Goal: Task Accomplishment & Management: Use online tool/utility

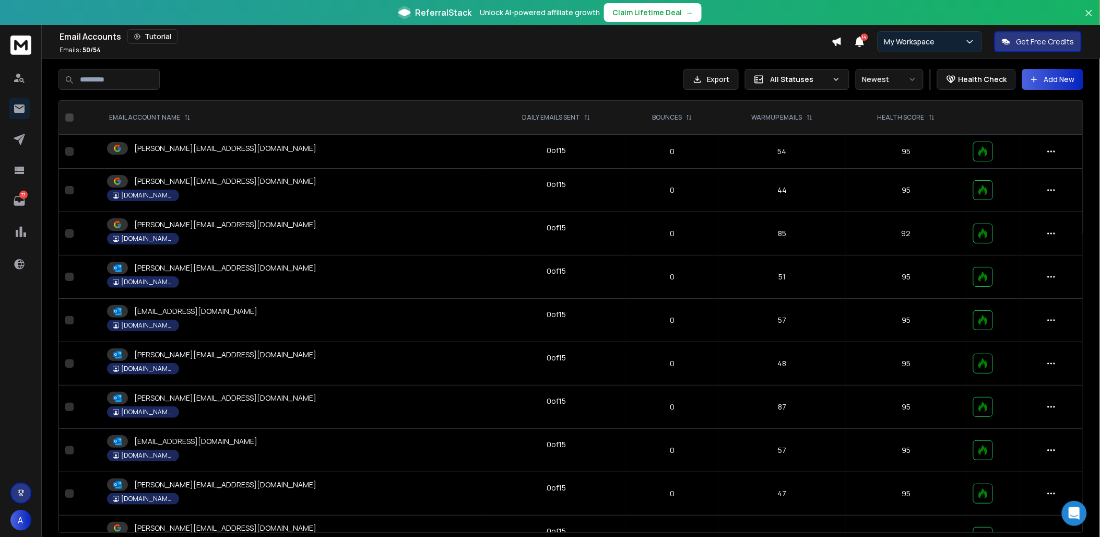
click at [911, 40] on p "My Workspace" at bounding box center [911, 42] width 55 height 10
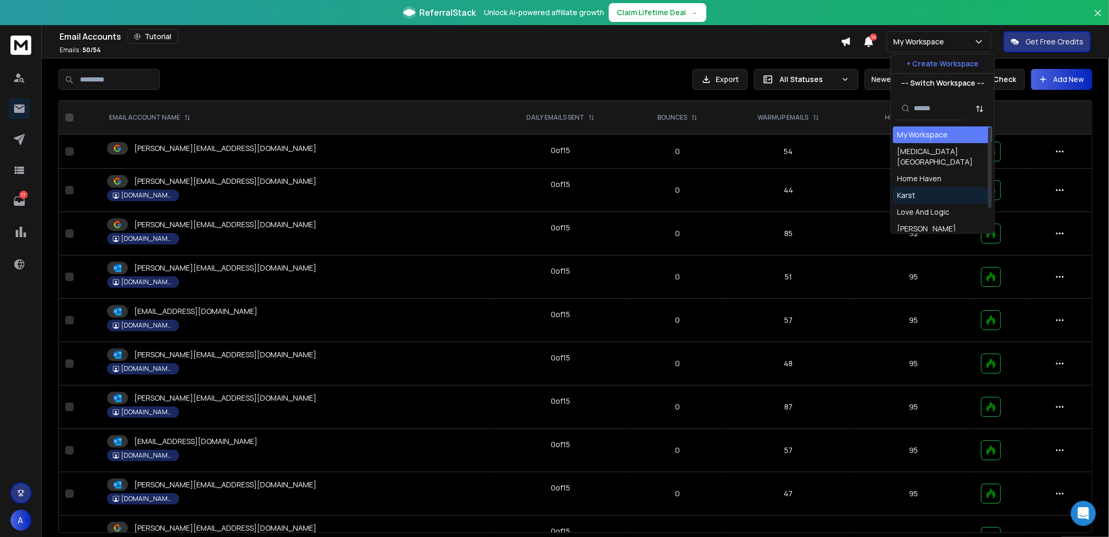
click at [921, 187] on div "Karst" at bounding box center [942, 195] width 99 height 17
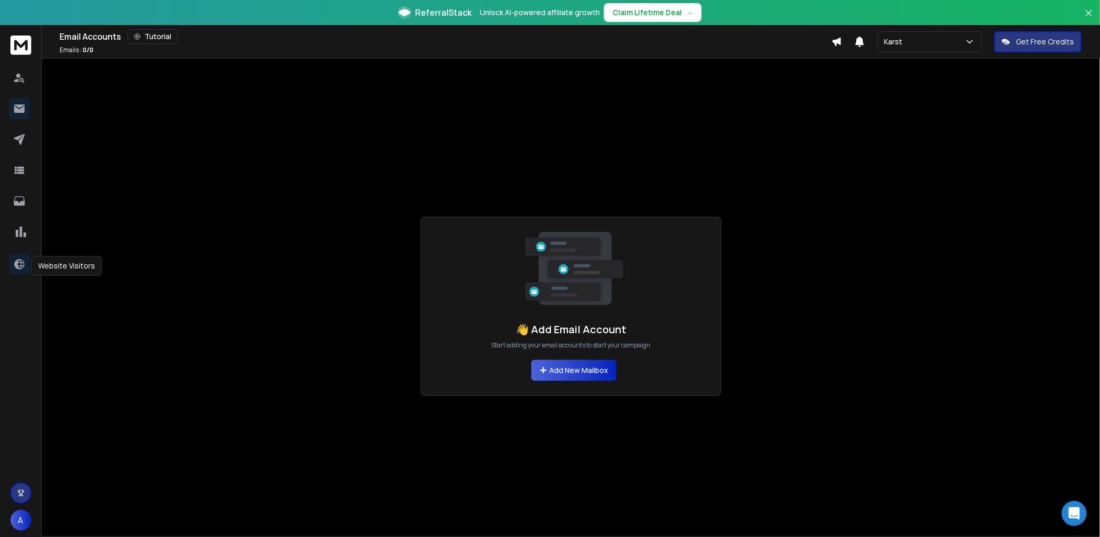
click at [23, 270] on icon at bounding box center [19, 264] width 13 height 13
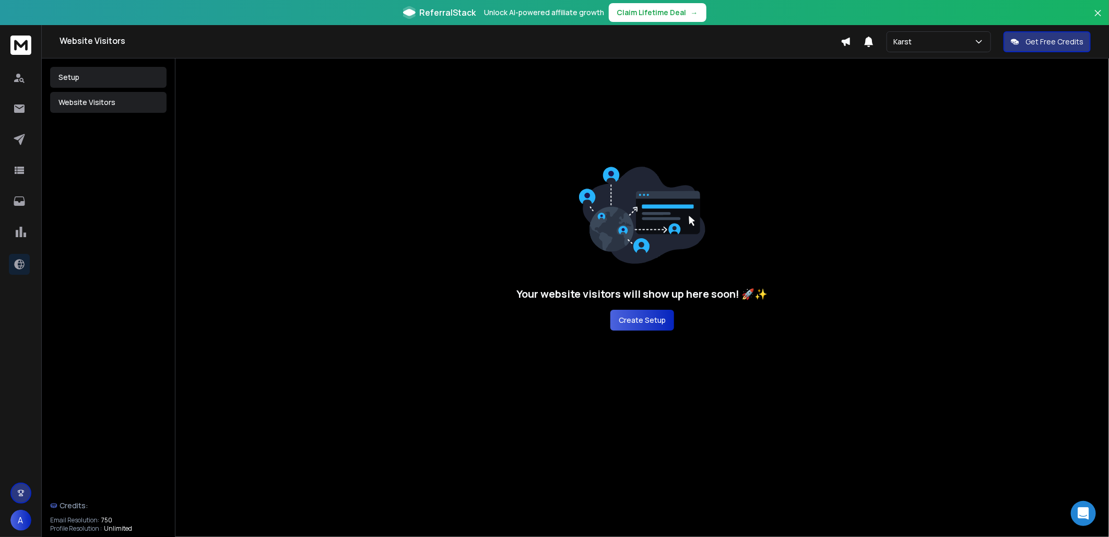
click at [83, 76] on button "Setup" at bounding box center [108, 77] width 116 height 21
click at [920, 39] on div "Karst" at bounding box center [938, 42] width 91 height 10
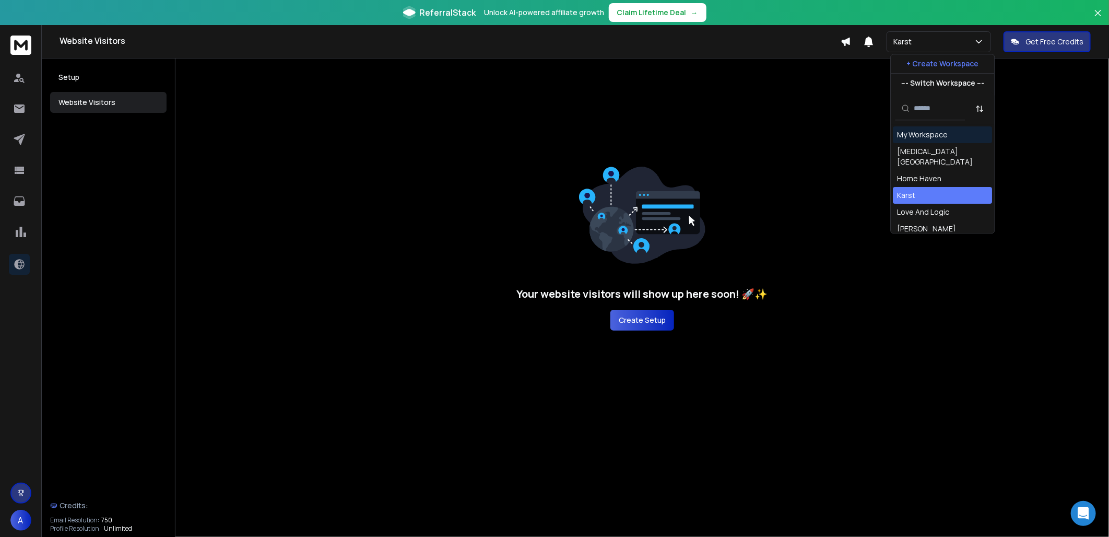
click at [720, 106] on div "Your website visitors will show up here soon! 🚀✨ Create Setup" at bounding box center [642, 241] width 908 height 349
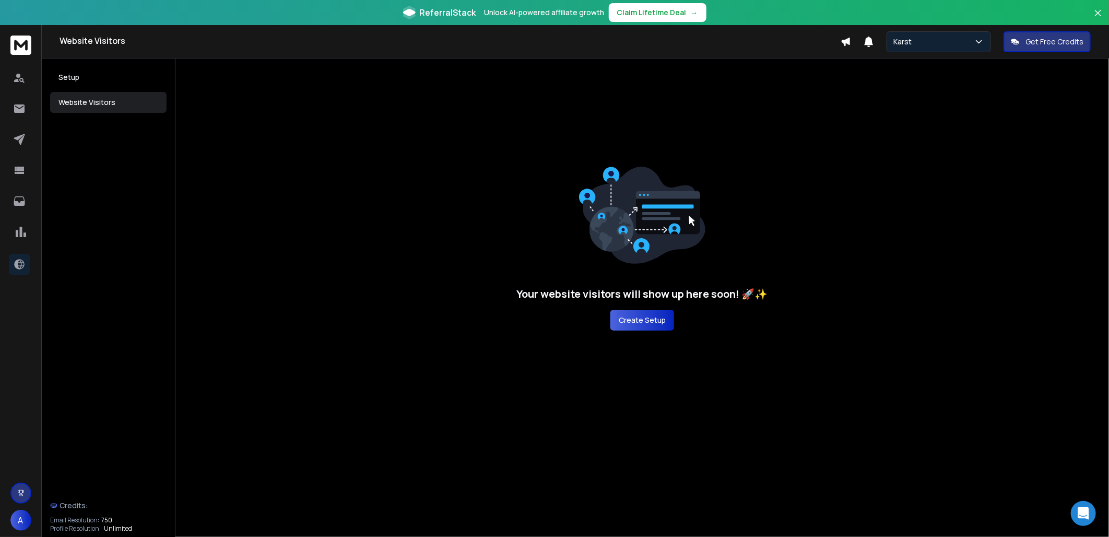
click at [949, 48] on button "Karst" at bounding box center [938, 41] width 104 height 21
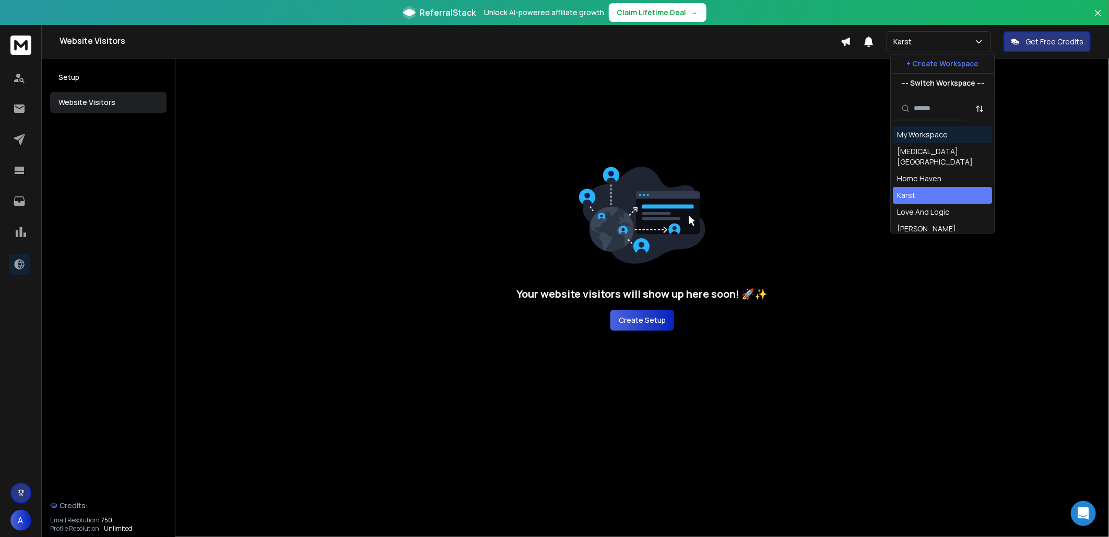
click at [925, 66] on p "+ Create Workspace" at bounding box center [943, 63] width 72 height 10
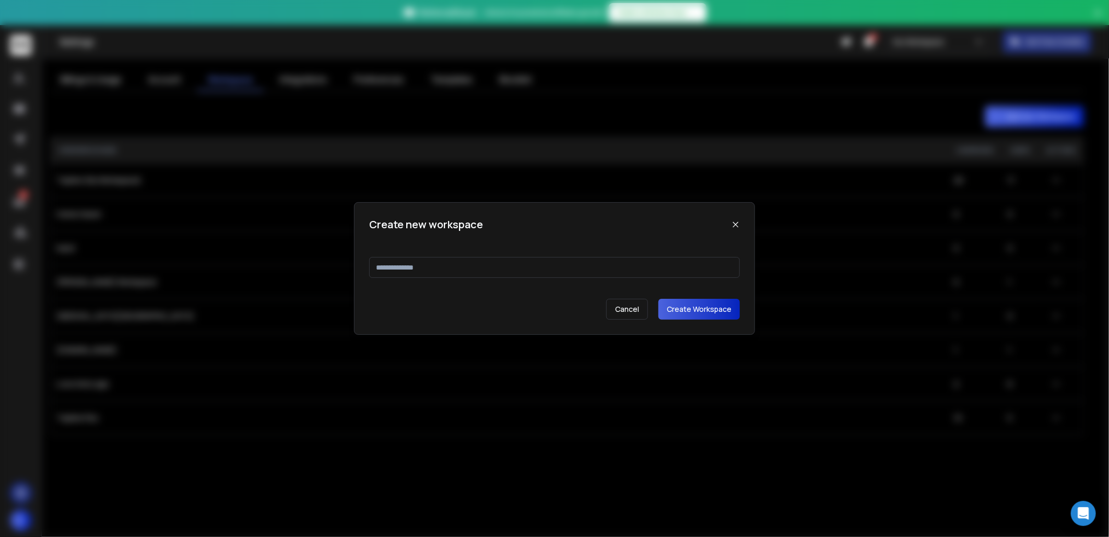
drag, startPoint x: 380, startPoint y: 270, endPoint x: 413, endPoint y: 269, distance: 33.9
click at [380, 270] on input at bounding box center [554, 267] width 371 height 21
type input "******"
click at [695, 318] on button "Create Workspace" at bounding box center [698, 309] width 81 height 21
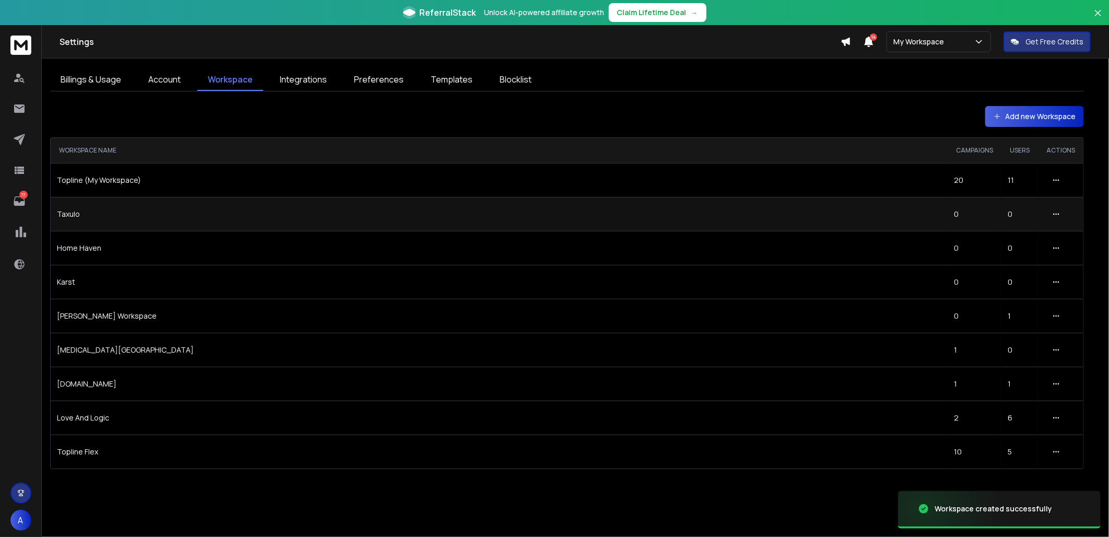
click at [73, 213] on td "Taxulo" at bounding box center [499, 214] width 897 height 34
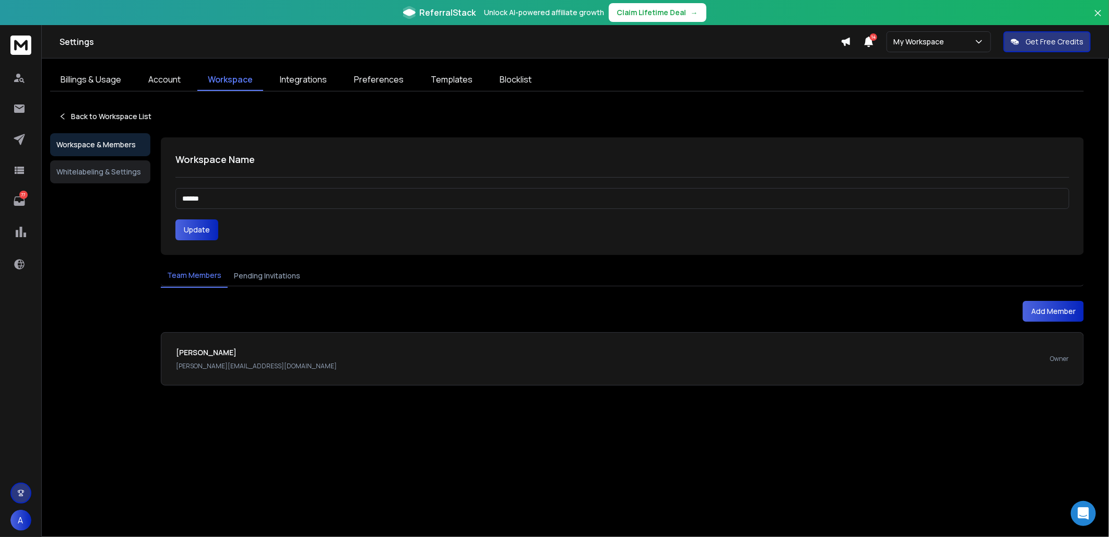
click at [108, 172] on button "Whitelabeling & Settings" at bounding box center [100, 171] width 100 height 23
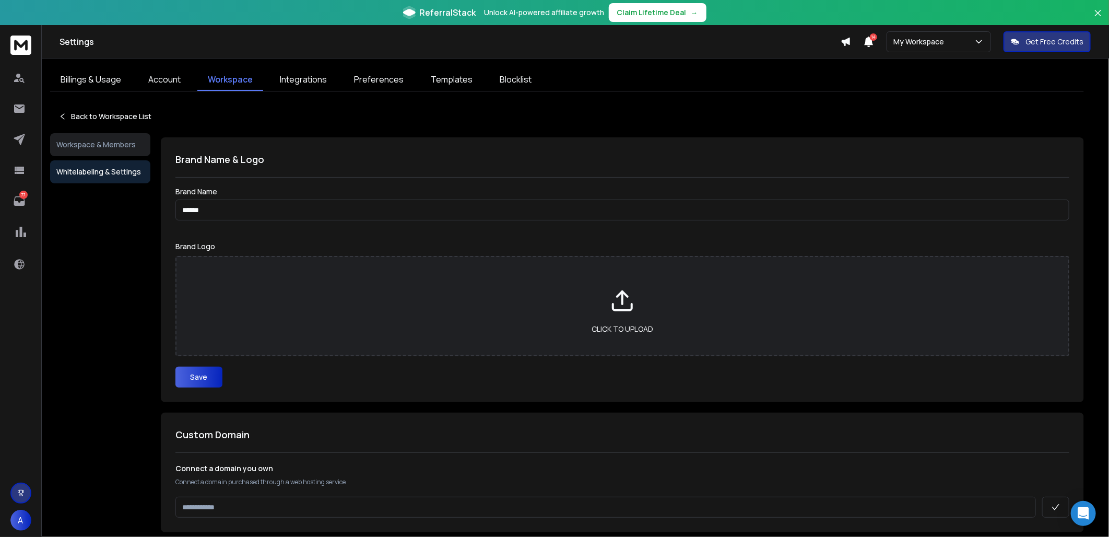
click at [105, 150] on button "Workspace & Members" at bounding box center [100, 144] width 100 height 23
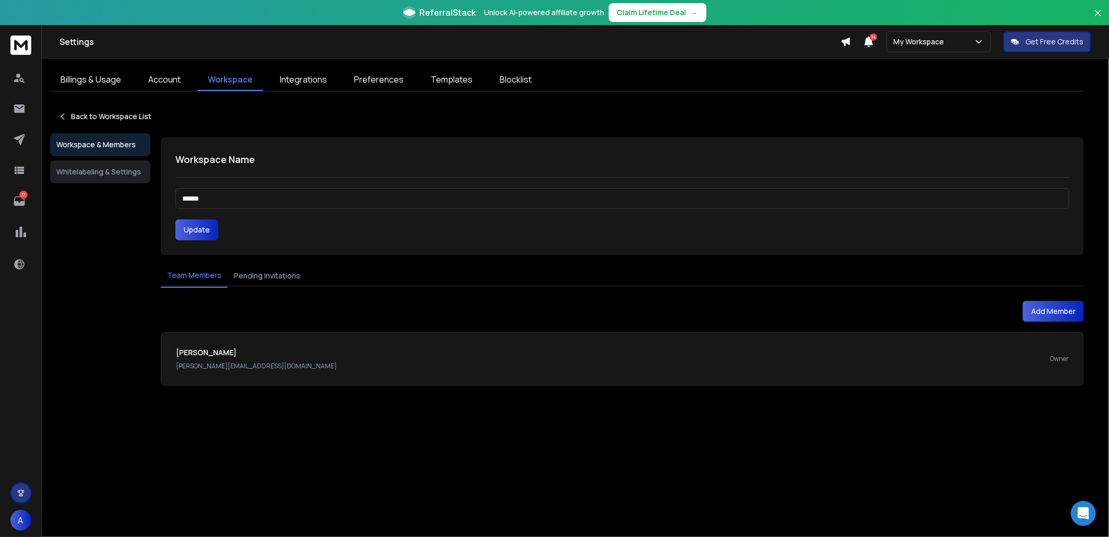
click at [65, 115] on icon at bounding box center [62, 116] width 8 height 8
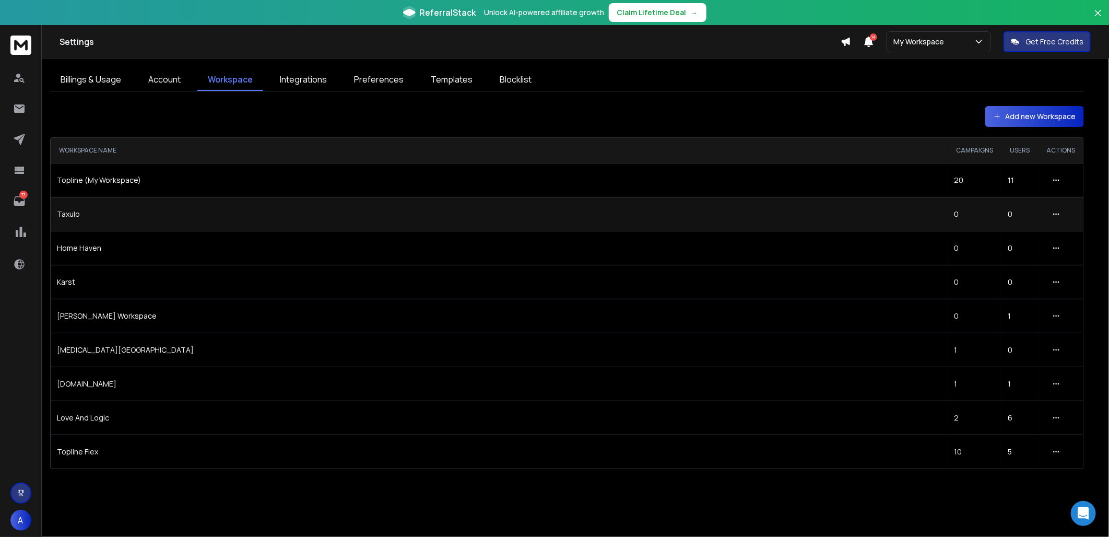
click at [74, 214] on td "Taxulo" at bounding box center [499, 214] width 897 height 34
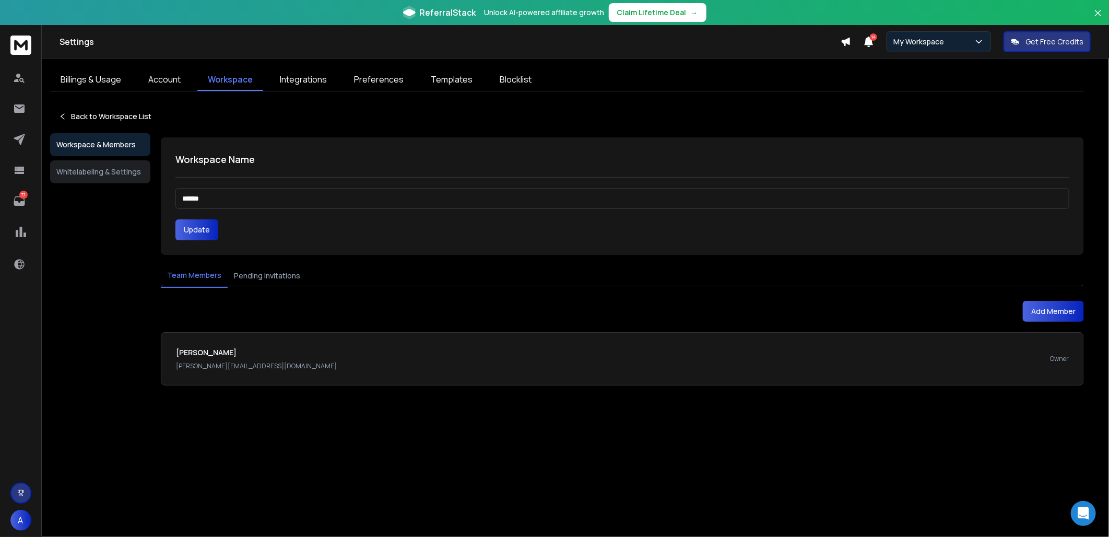
click at [958, 43] on div "My Workspace" at bounding box center [938, 42] width 91 height 10
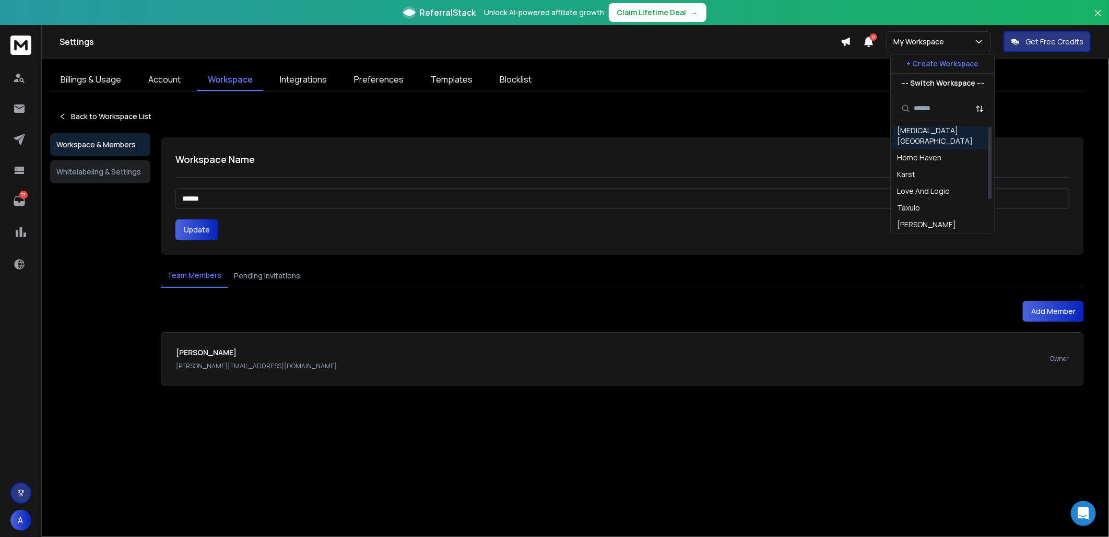
scroll to position [45, 0]
click at [925, 175] on div "Taxulo" at bounding box center [942, 183] width 99 height 17
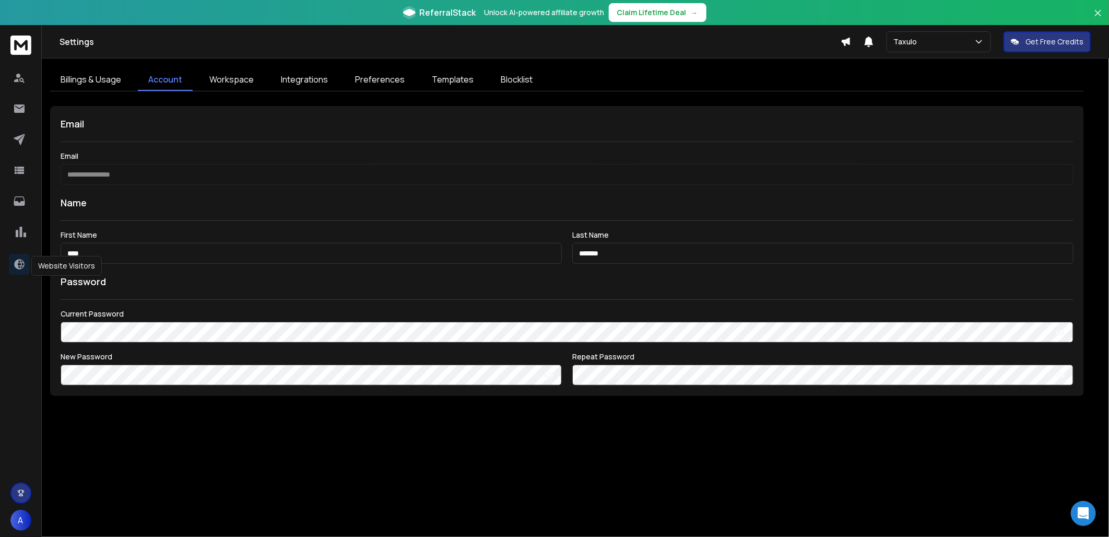
click at [18, 268] on icon at bounding box center [19, 264] width 13 height 13
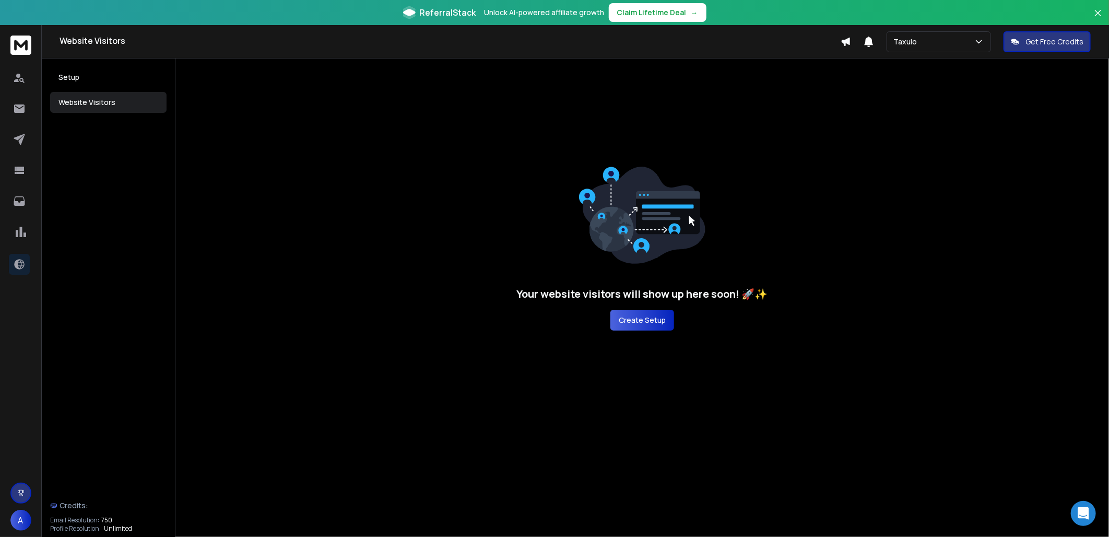
click at [643, 326] on button "Create Setup" at bounding box center [642, 320] width 64 height 21
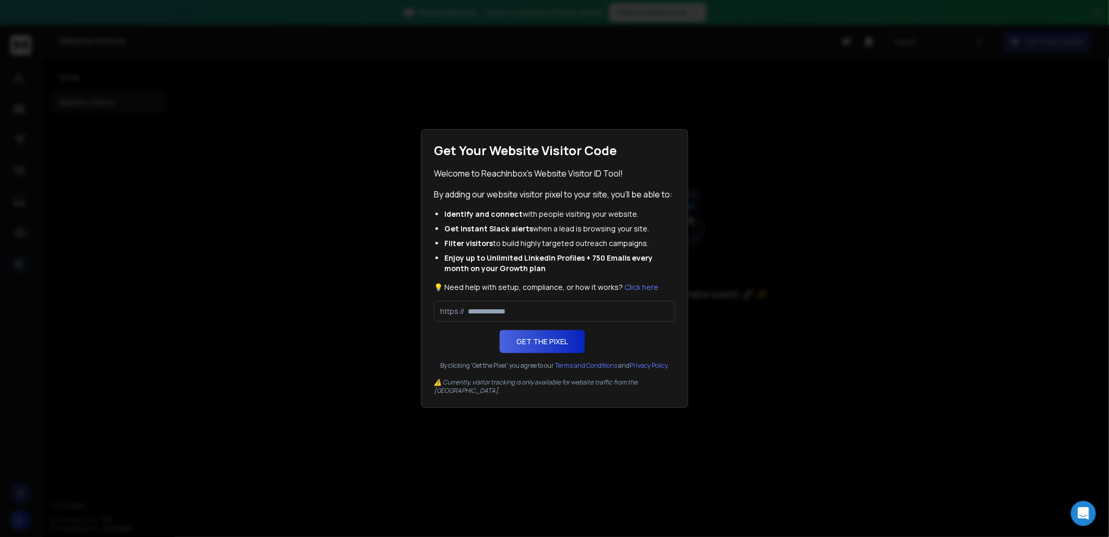
drag, startPoint x: 481, startPoint y: 317, endPoint x: 514, endPoint y: 314, distance: 33.0
click at [481, 317] on input "text" at bounding box center [554, 311] width 241 height 21
paste input "**********"
drag, startPoint x: 493, startPoint y: 316, endPoint x: 423, endPoint y: 312, distance: 70.1
click at [434, 311] on input "**********" at bounding box center [554, 311] width 241 height 21
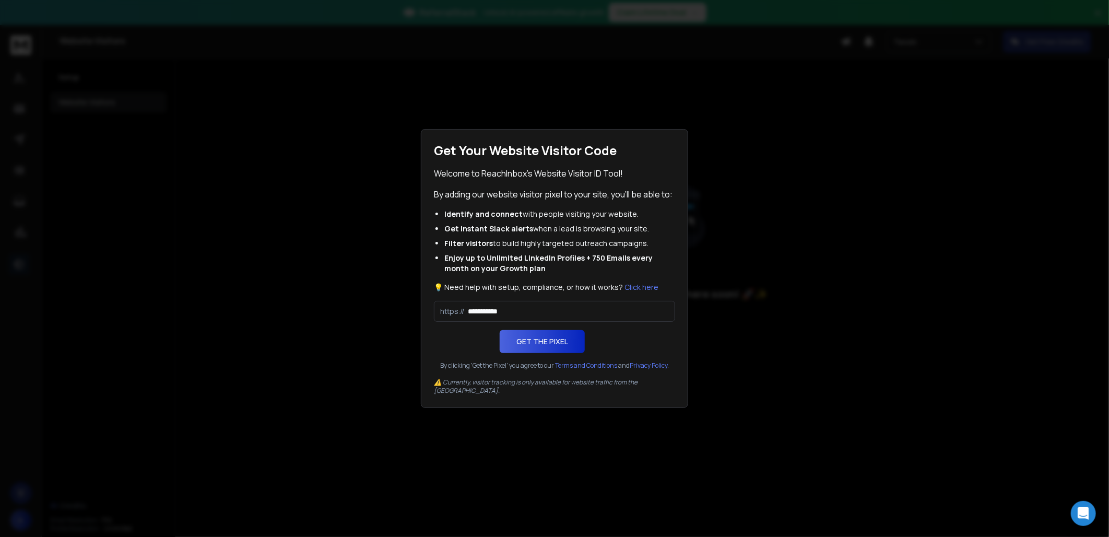
click at [531, 322] on input "**********" at bounding box center [554, 311] width 241 height 21
type input "**********"
click at [537, 351] on button "Get the Pixel" at bounding box center [542, 341] width 85 height 23
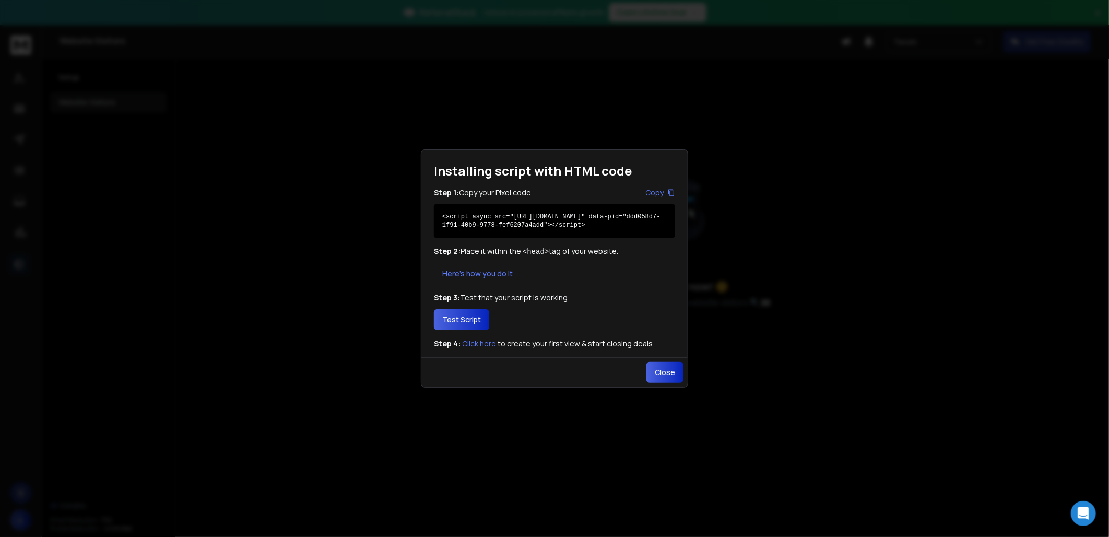
drag, startPoint x: 460, startPoint y: 259, endPoint x: 652, endPoint y: 257, distance: 191.6
click at [652, 257] on p "Step 2: Place it within the <head> tag of your website." at bounding box center [554, 251] width 241 height 11
copy p "Place it within the <head> tag of your website."
click at [658, 187] on button "Copy" at bounding box center [660, 192] width 30 height 10
click at [485, 349] on button "Click here" at bounding box center [479, 343] width 34 height 10
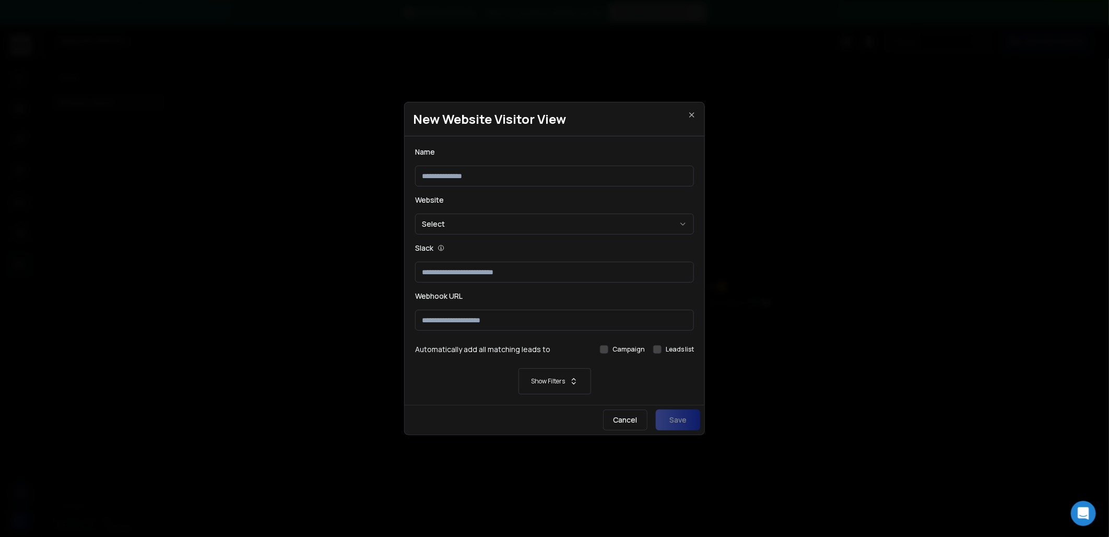
click at [484, 179] on input at bounding box center [554, 175] width 279 height 21
type input "**********"
click at [527, 209] on div "**********" at bounding box center [554, 215] width 279 height 40
click at [520, 219] on body "**********" at bounding box center [554, 268] width 1109 height 537
click at [464, 279] on input at bounding box center [554, 272] width 279 height 21
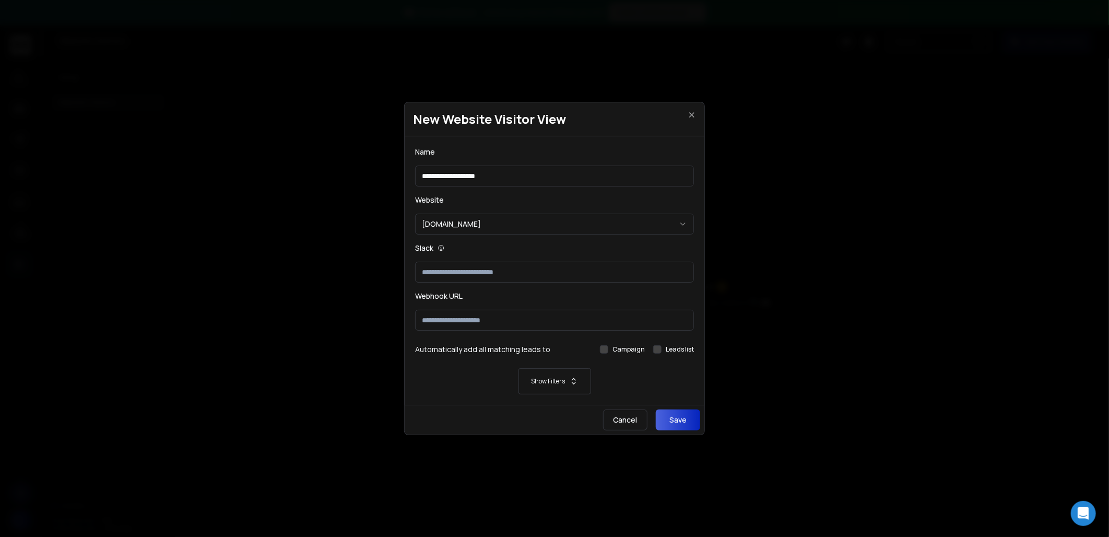
click at [490, 320] on input at bounding box center [554, 320] width 279 height 21
click at [685, 422] on button "Save" at bounding box center [678, 419] width 44 height 21
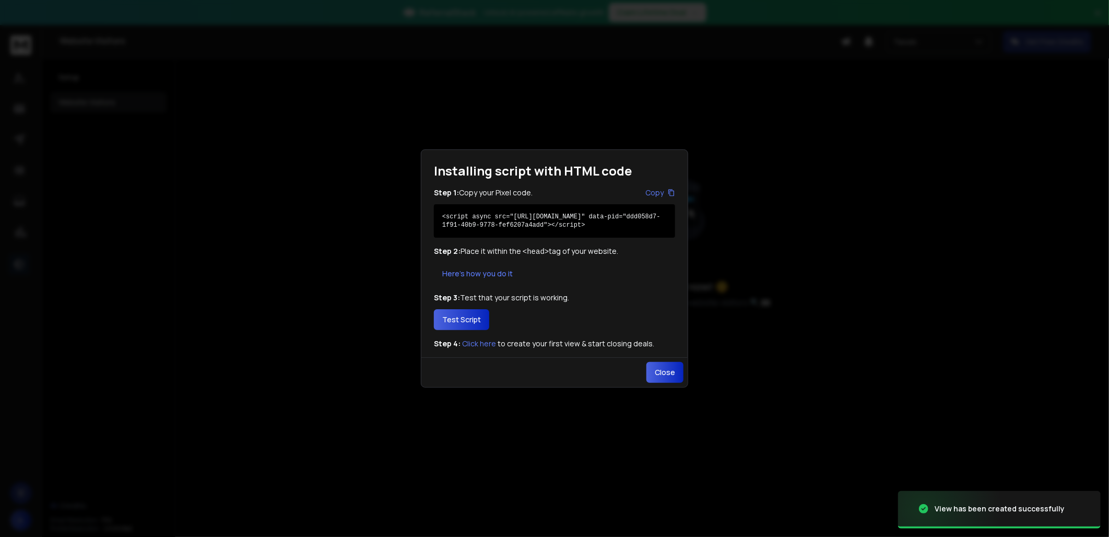
click at [664, 187] on button "Copy" at bounding box center [660, 192] width 30 height 10
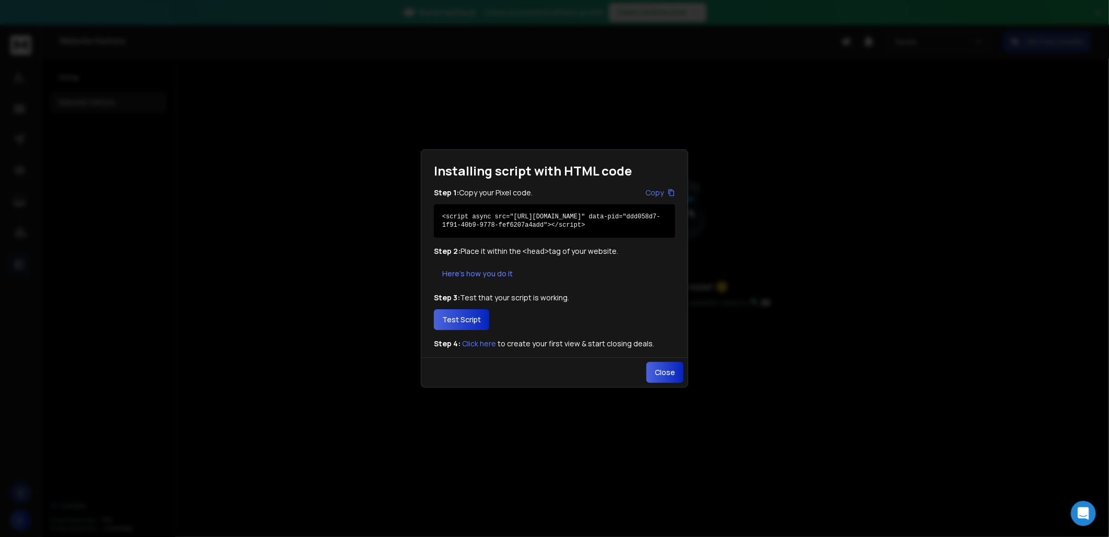
drag, startPoint x: 470, startPoint y: 258, endPoint x: 639, endPoint y: 257, distance: 169.1
click at [639, 257] on p "Step 2: Place it within the <head> tag of your website." at bounding box center [554, 251] width 241 height 11
copy p "Place it within the <head> tag of your website."
click at [660, 383] on button "Close" at bounding box center [664, 372] width 37 height 21
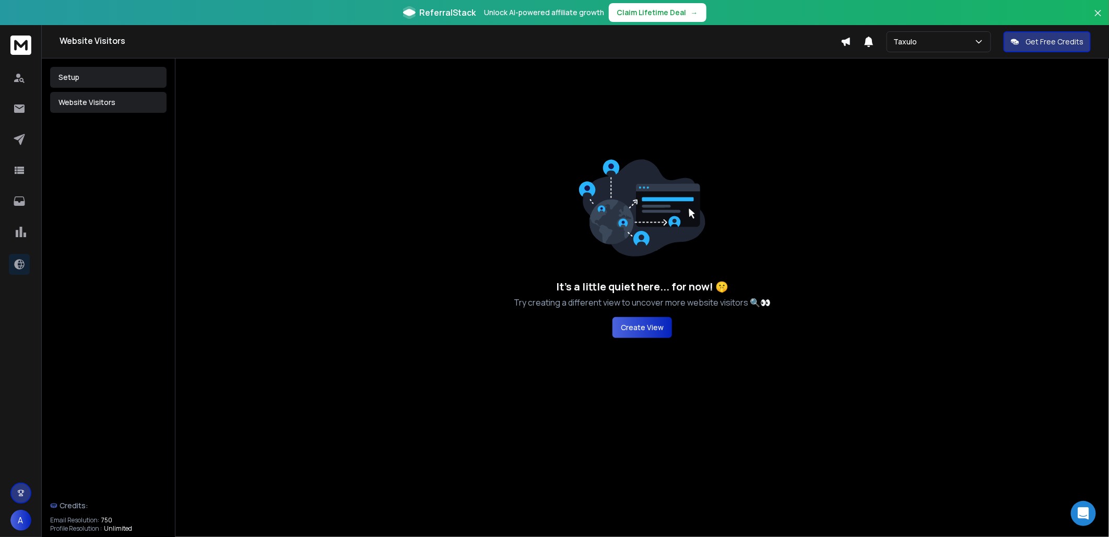
click at [79, 74] on button "Setup" at bounding box center [108, 77] width 116 height 21
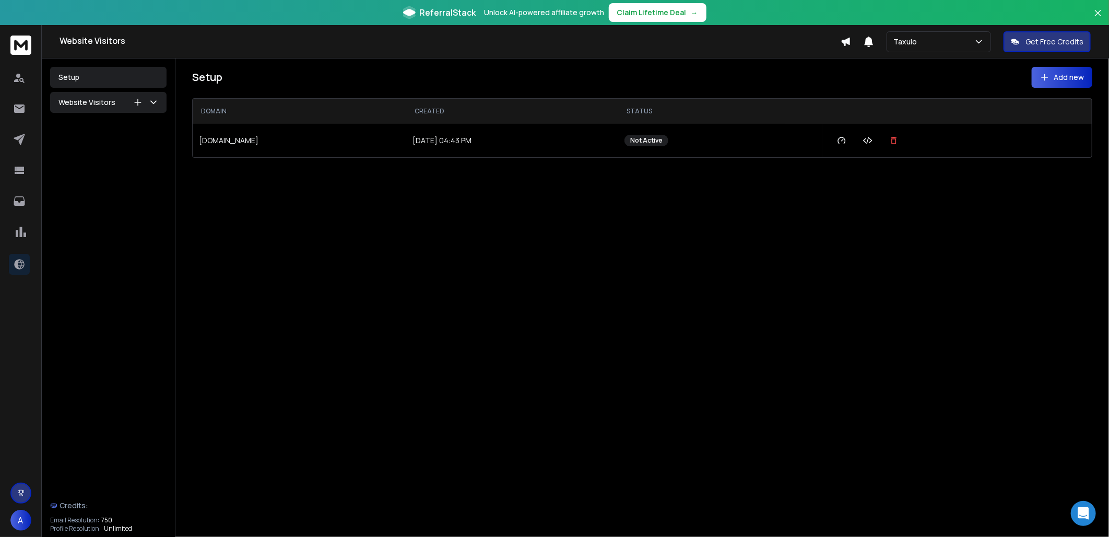
click at [98, 98] on button "Website Visitors" at bounding box center [108, 102] width 116 height 21
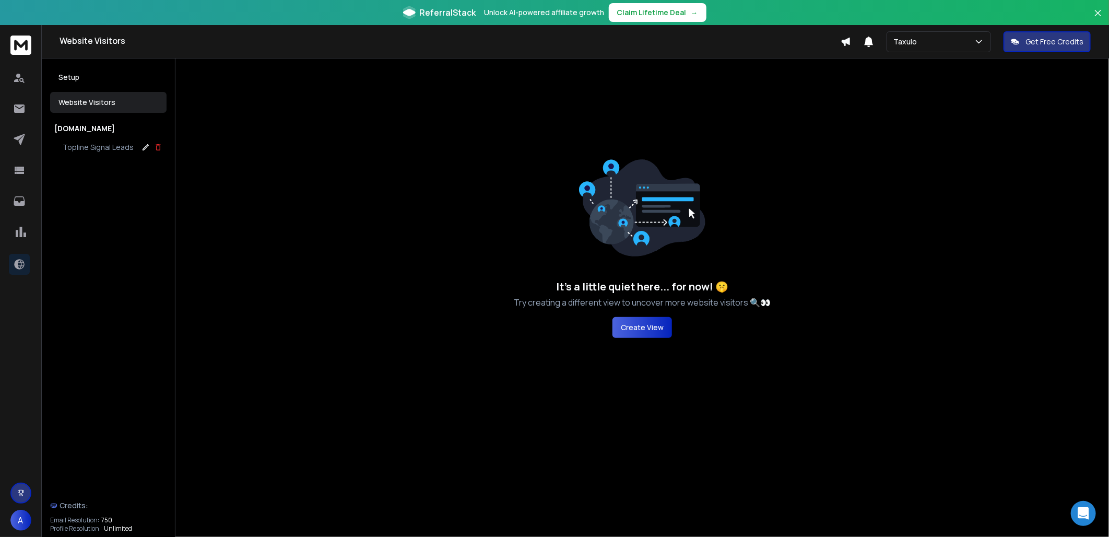
click at [143, 147] on icon at bounding box center [145, 147] width 8 height 8
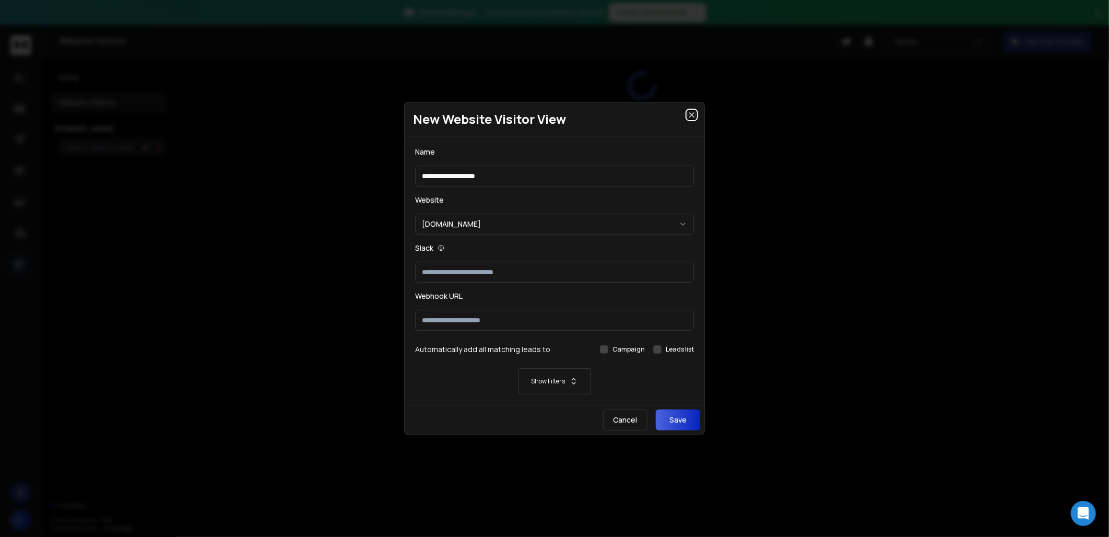
click at [693, 117] on icon "button" at bounding box center [692, 115] width 8 height 8
